Goal: Task Accomplishment & Management: Manage account settings

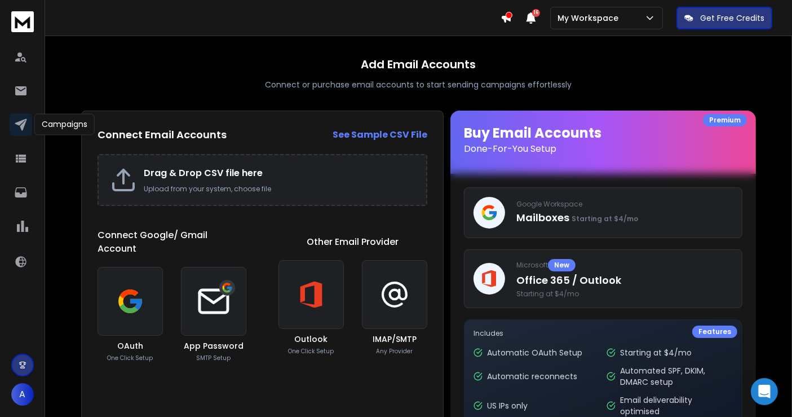
click at [25, 124] on icon at bounding box center [21, 125] width 14 height 14
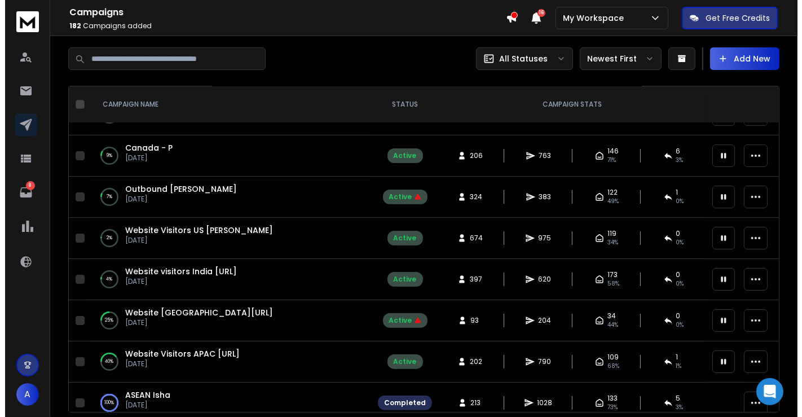
scroll to position [250, 0]
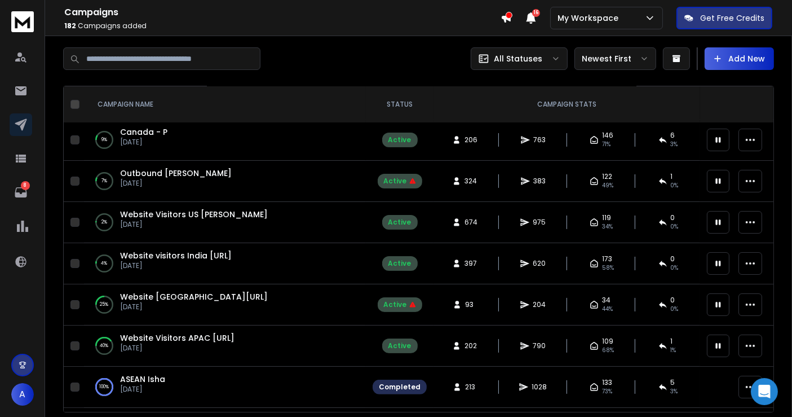
click at [200, 286] on td "25 % Website Middle East Syed.ai 15 days ago" at bounding box center [225, 304] width 282 height 41
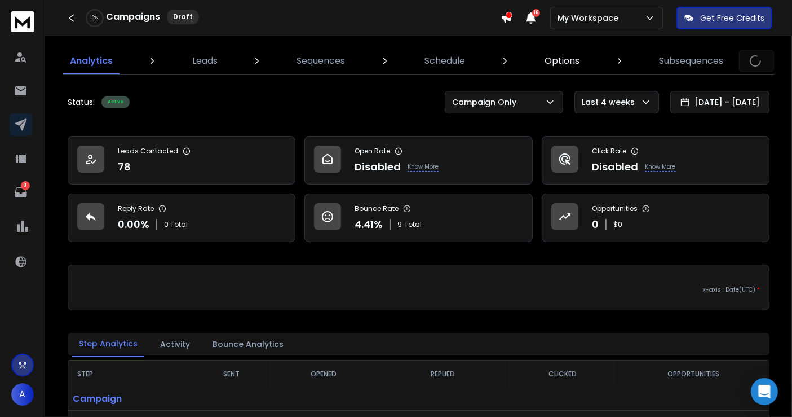
click at [569, 63] on p "Options" at bounding box center [562, 61] width 35 height 14
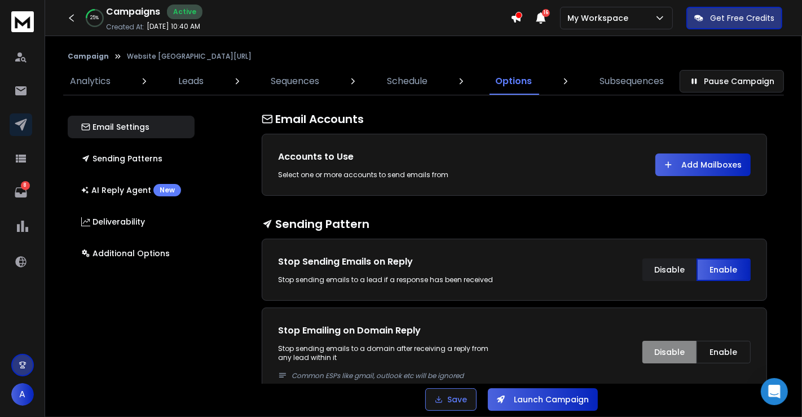
click at [692, 160] on button "Add Mailboxes" at bounding box center [702, 164] width 95 height 23
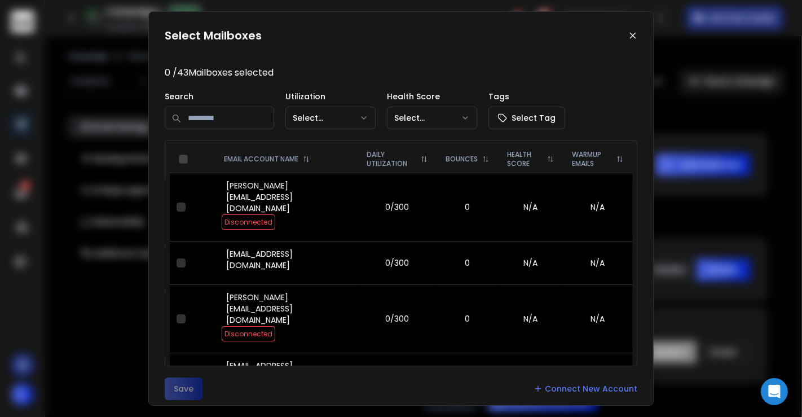
click at [210, 123] on input at bounding box center [219, 118] width 109 height 23
type input "****"
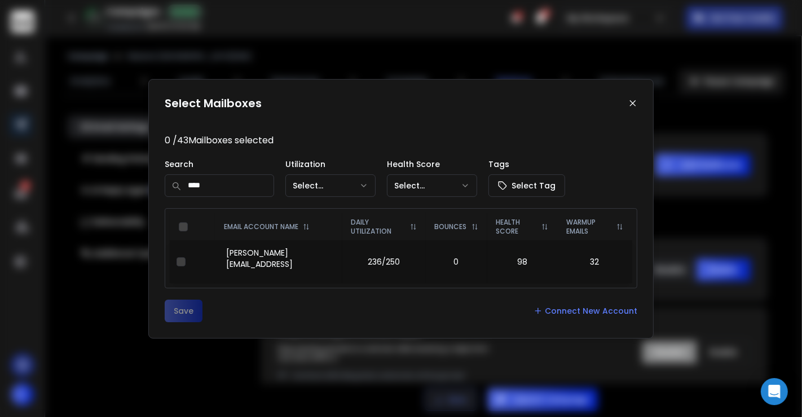
click at [176, 264] on div at bounding box center [195, 261] width 38 height 9
click at [182, 265] on button "button" at bounding box center [180, 261] width 9 height 9
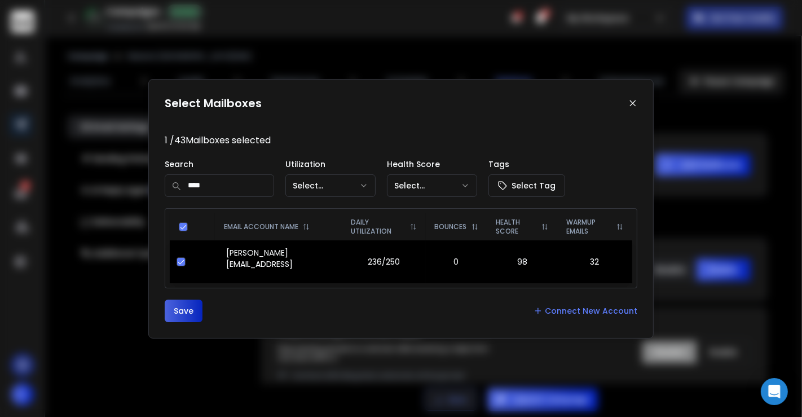
click at [186, 312] on button "Save" at bounding box center [184, 310] width 38 height 23
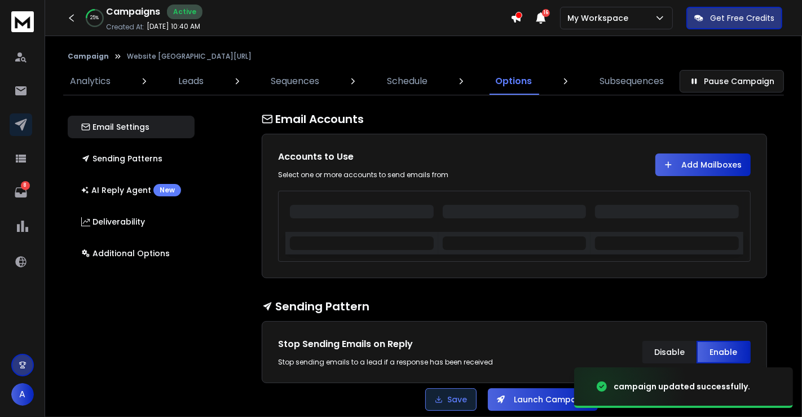
click at [455, 396] on button "Save" at bounding box center [450, 399] width 51 height 23
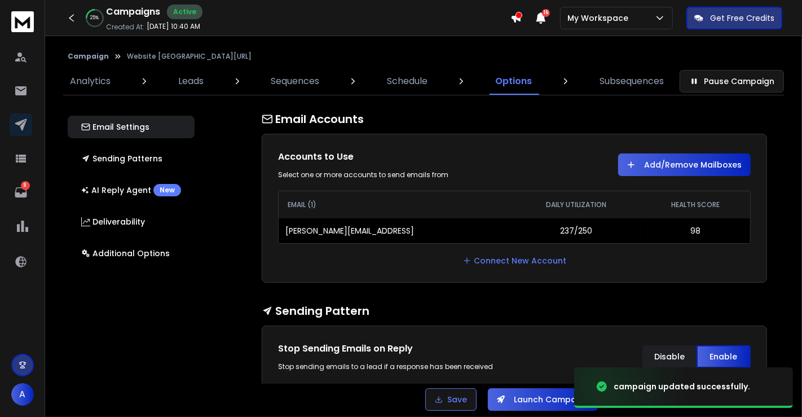
click at [509, 397] on button "Launch Campaign" at bounding box center [543, 399] width 110 height 23
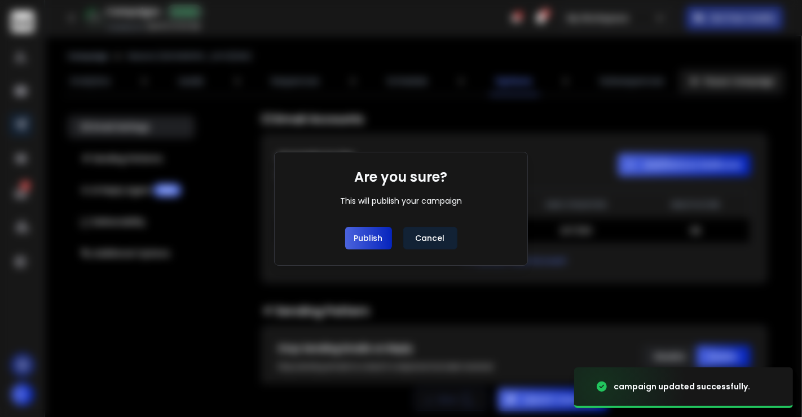
click at [355, 234] on button "Publish" at bounding box center [368, 238] width 47 height 23
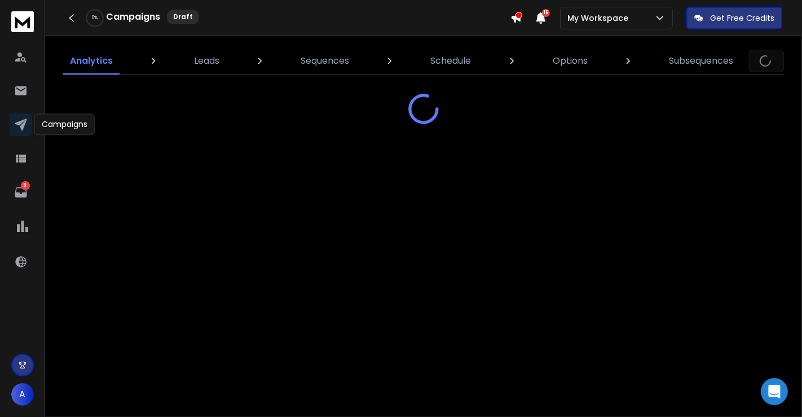
click at [12, 122] on link at bounding box center [21, 124] width 23 height 23
